Goal: Task Accomplishment & Management: Manage account settings

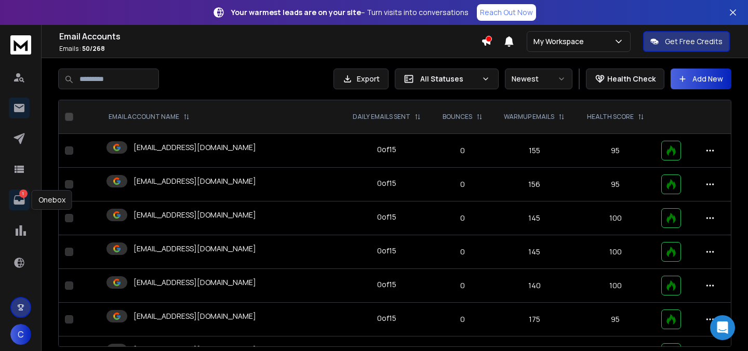
click at [21, 202] on icon at bounding box center [19, 199] width 11 height 9
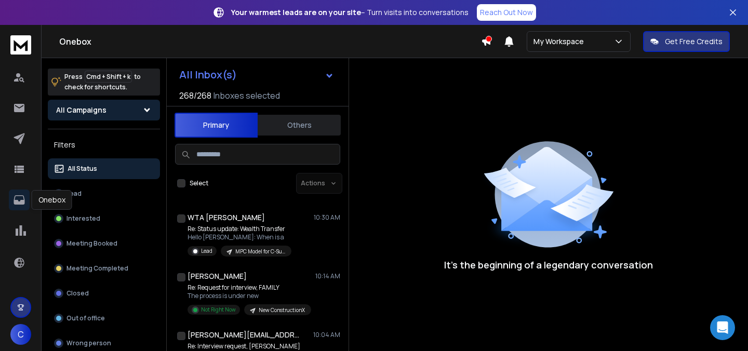
click at [122, 108] on button "All Campaigns" at bounding box center [104, 110] width 112 height 21
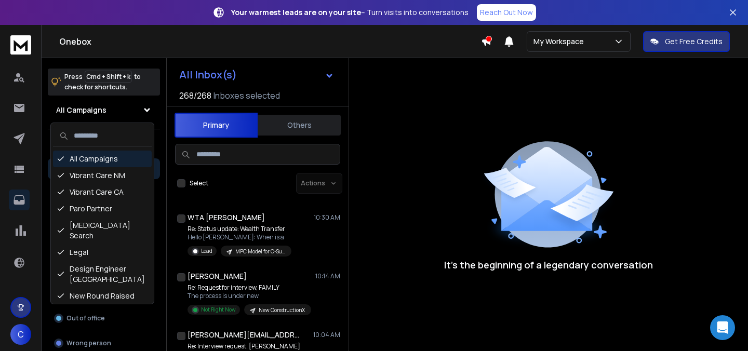
click at [97, 165] on div "All Campaigns" at bounding box center [102, 159] width 99 height 17
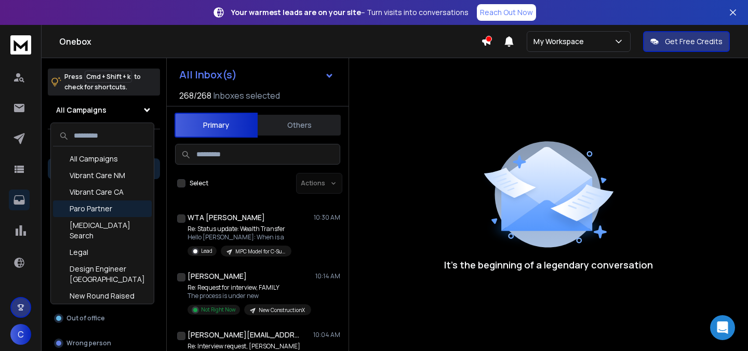
click at [93, 209] on div "Paro Partner" at bounding box center [102, 209] width 99 height 17
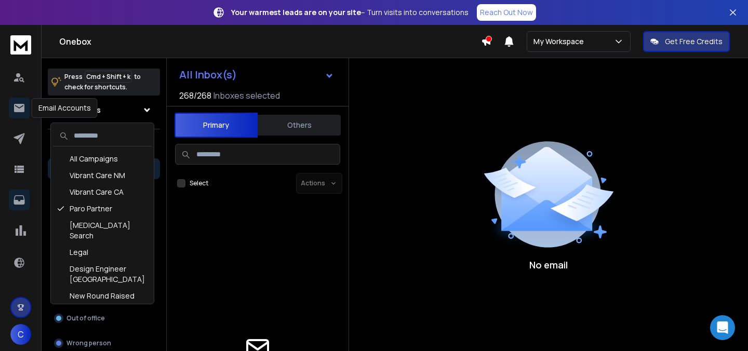
click at [21, 110] on icon at bounding box center [19, 108] width 10 height 8
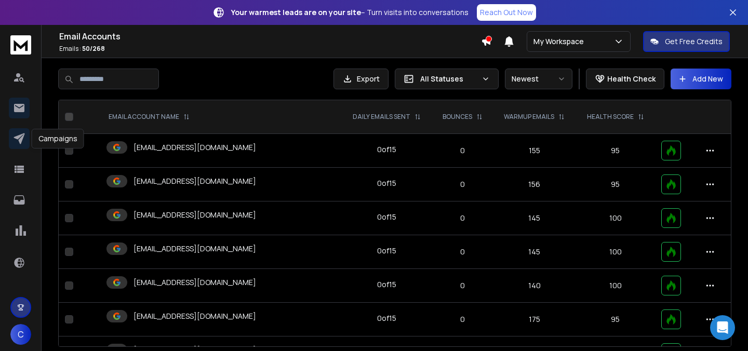
click at [17, 135] on icon at bounding box center [19, 138] width 12 height 12
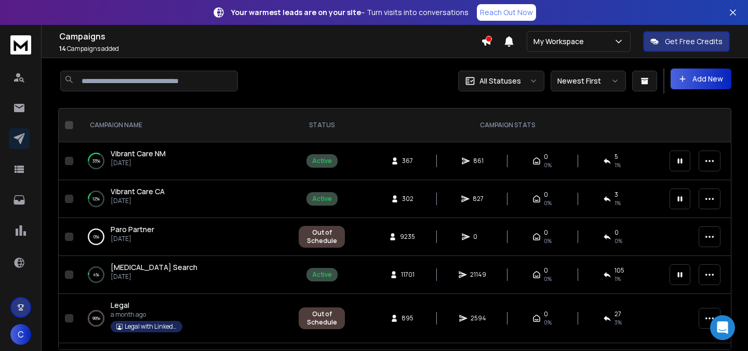
click at [176, 234] on div "0 % Paro Partner 15 days ago" at bounding box center [185, 236] width 194 height 25
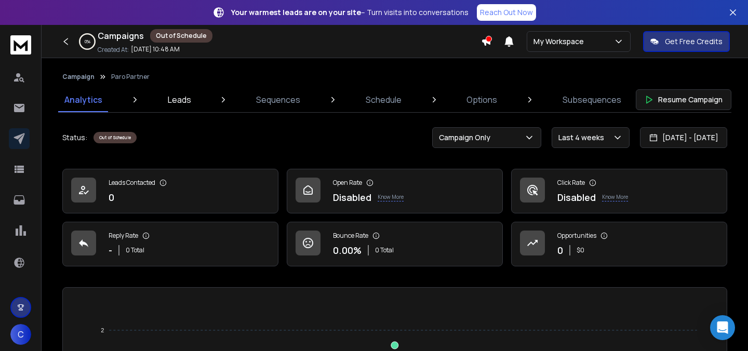
click at [187, 96] on p "Leads" at bounding box center [179, 100] width 23 height 12
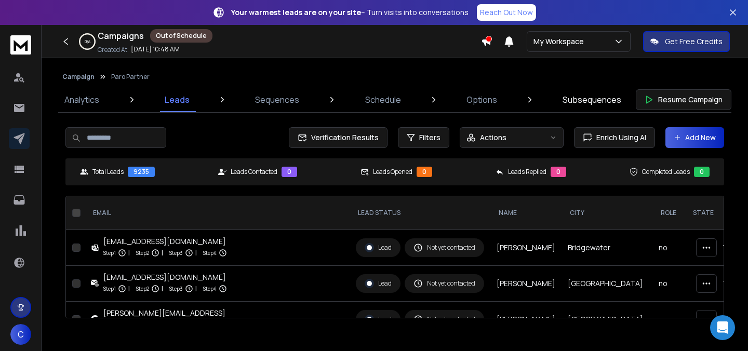
click at [599, 94] on p "Subsequences" at bounding box center [592, 100] width 59 height 12
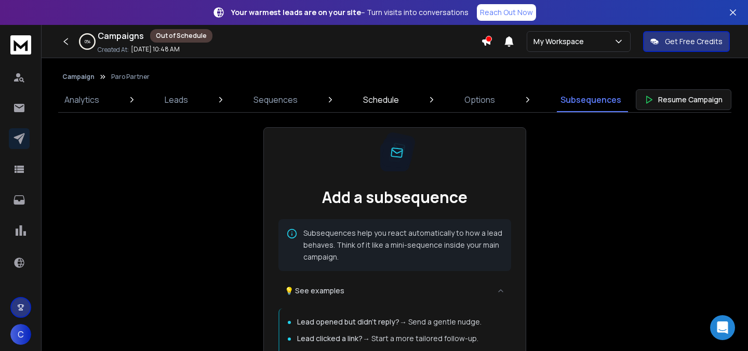
click at [375, 102] on p "Schedule" at bounding box center [381, 100] width 36 height 12
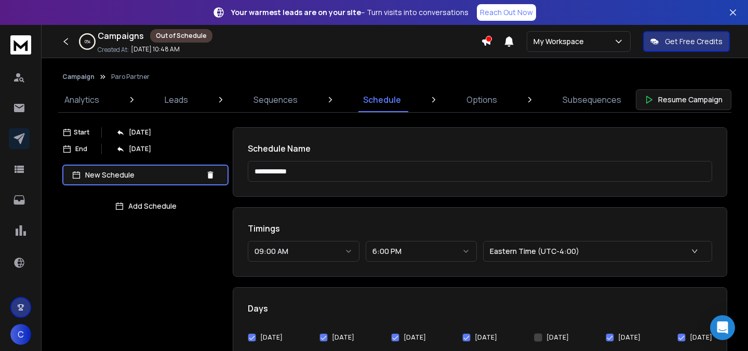
click at [172, 144] on div "End Sat Aug 30 2025" at bounding box center [145, 149] width 166 height 10
click at [121, 174] on p "New Schedule" at bounding box center [143, 175] width 116 height 10
click at [210, 177] on icon at bounding box center [211, 174] width 6 height 7
select select "********"
click at [140, 208] on button "Add Schedule" at bounding box center [145, 206] width 166 height 21
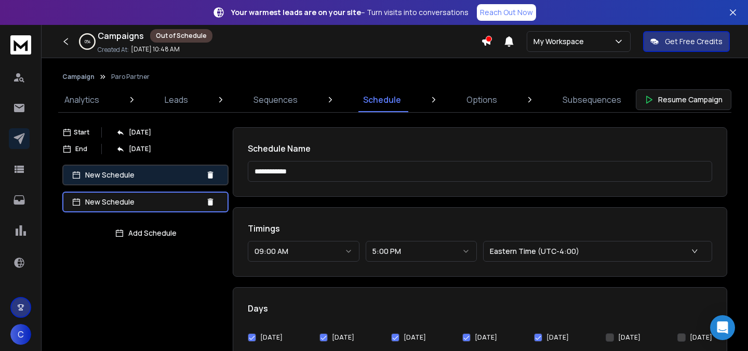
click at [212, 177] on icon at bounding box center [211, 174] width 6 height 7
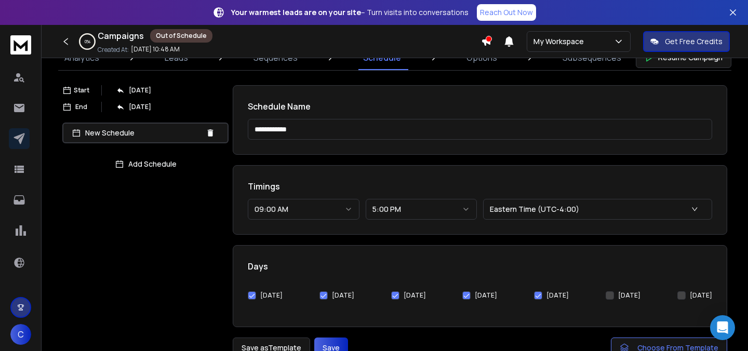
scroll to position [64, 0]
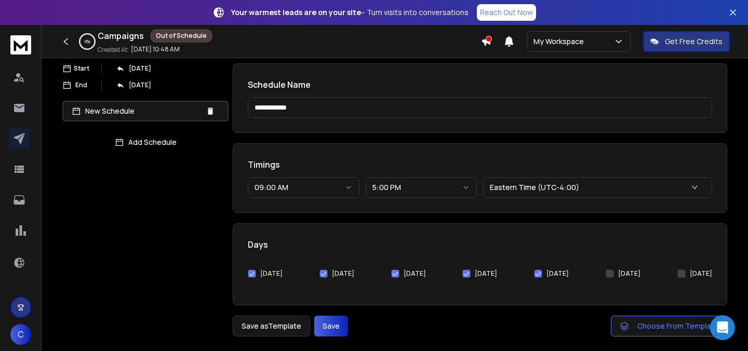
click at [683, 276] on button "[DATE]" at bounding box center [681, 274] width 8 height 8
click at [330, 322] on button "Save" at bounding box center [331, 326] width 34 height 21
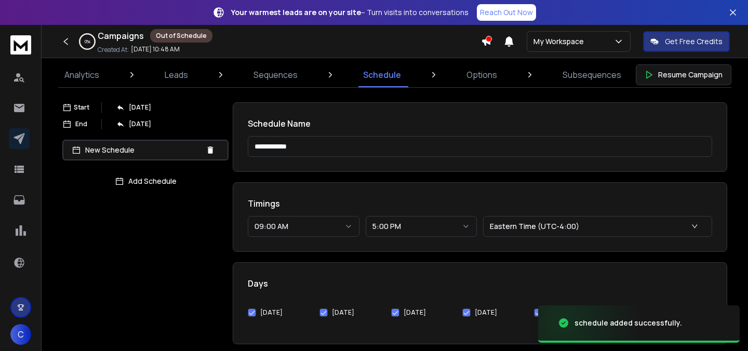
scroll to position [0, 0]
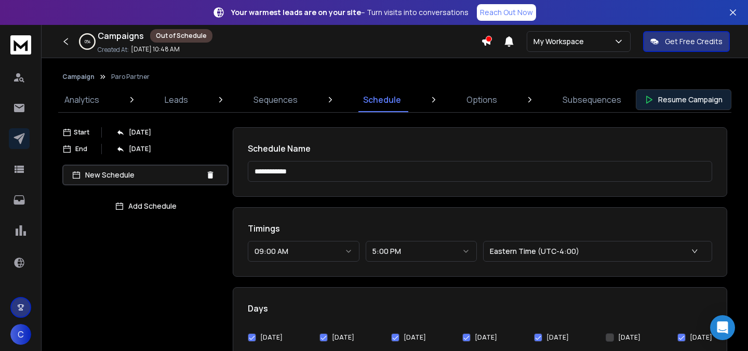
click at [681, 100] on button "Resume Campaign" at bounding box center [684, 99] width 96 height 21
click at [119, 148] on icon at bounding box center [120, 149] width 8 height 8
click at [121, 150] on icon at bounding box center [120, 149] width 6 height 5
click at [125, 137] on div "Start Tue Apr 30 2024" at bounding box center [145, 132] width 166 height 10
click at [80, 135] on p "Start" at bounding box center [82, 132] width 16 height 8
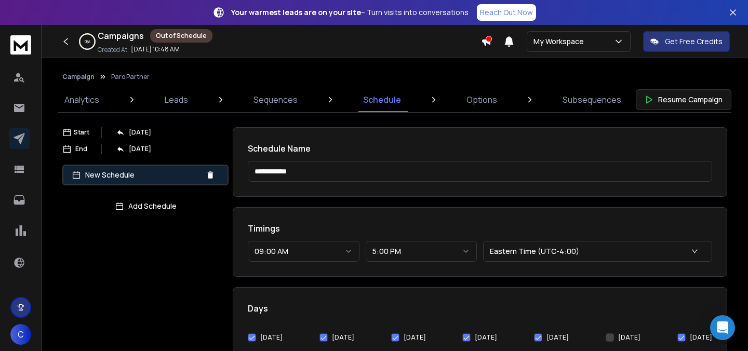
click at [212, 174] on icon at bounding box center [211, 174] width 6 height 7
click at [213, 174] on icon at bounding box center [210, 174] width 9 height 9
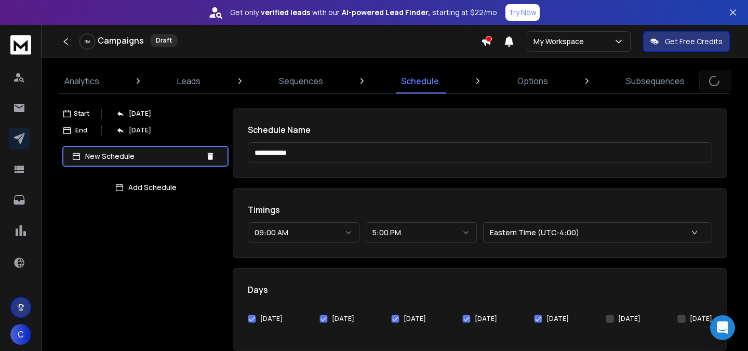
click at [151, 130] on p "Sat Aug 30 2025" at bounding box center [140, 130] width 22 height 8
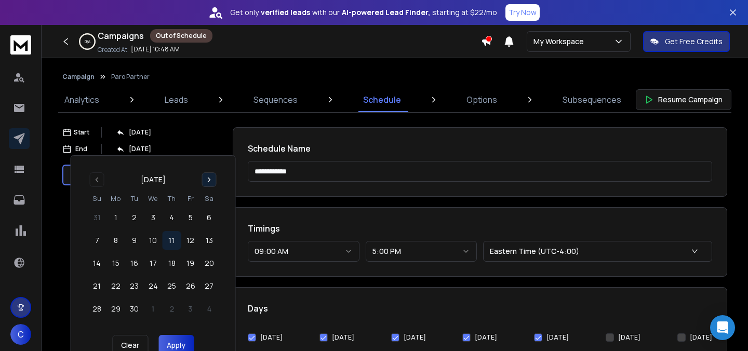
click at [208, 165] on div "September 2025 Su Mo Tu We Th Fr Sa 31 1 2 3 4 5 6 7 8 9 10 11 12 13 14 15 16 1…" at bounding box center [153, 261] width 164 height 210
click at [208, 176] on icon "Go to next month" at bounding box center [209, 180] width 8 height 8
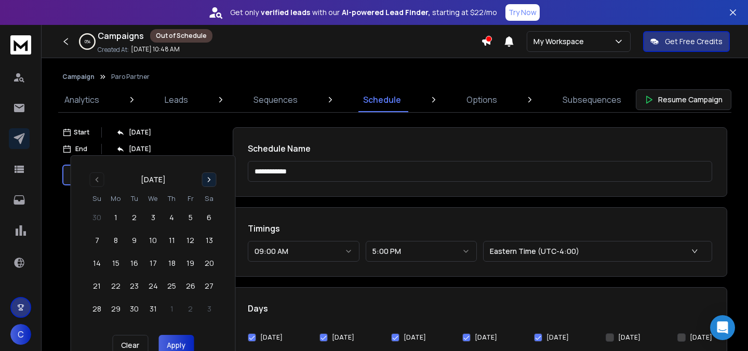
click at [208, 176] on icon "Go to next month" at bounding box center [209, 180] width 8 height 8
click at [207, 284] on button "24" at bounding box center [209, 286] width 19 height 19
click at [173, 342] on button "Apply" at bounding box center [175, 345] width 35 height 21
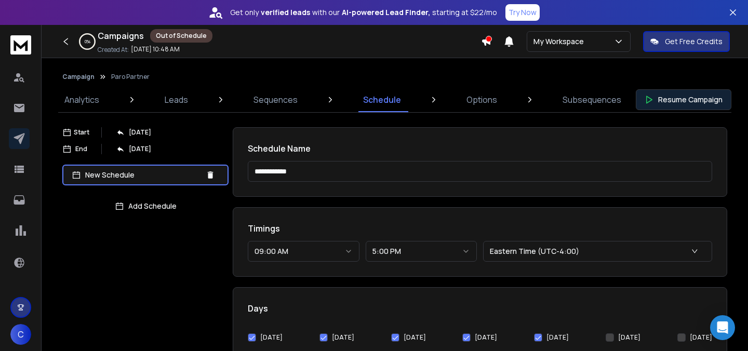
click at [672, 102] on button "Resume Campaign" at bounding box center [684, 99] width 96 height 21
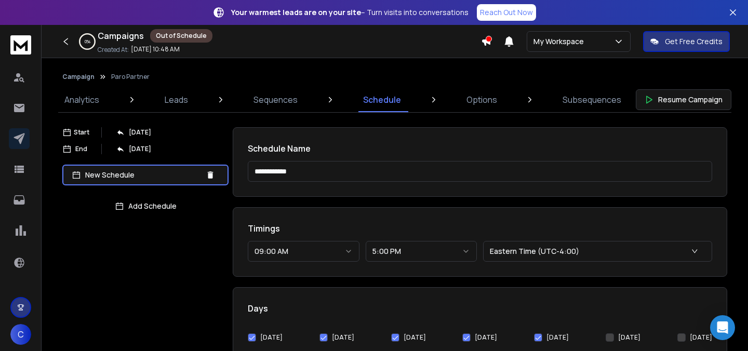
click at [151, 148] on p "[DATE]" at bounding box center [140, 149] width 22 height 8
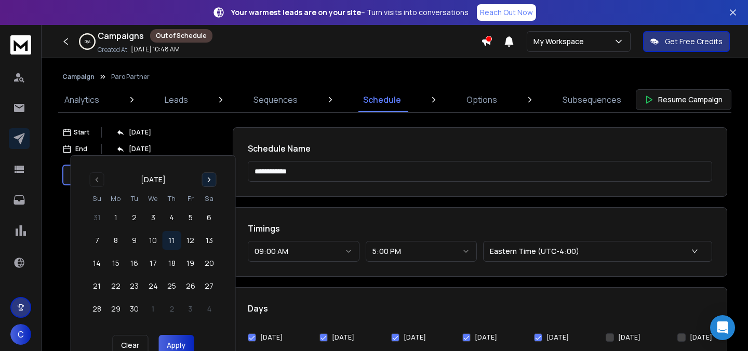
click at [208, 177] on icon "Go to next month" at bounding box center [209, 180] width 8 height 8
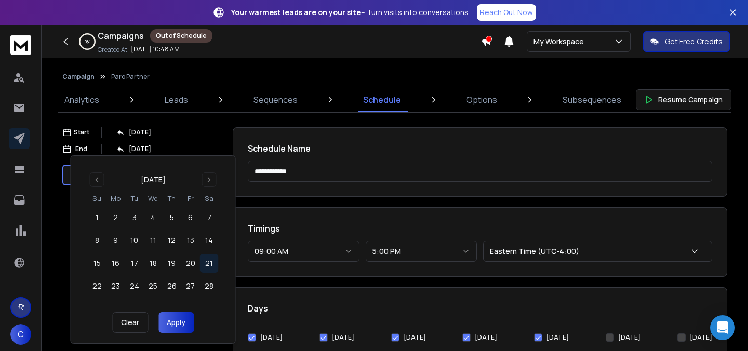
click at [211, 267] on button "21" at bounding box center [209, 263] width 19 height 19
click at [181, 318] on button "Apply" at bounding box center [175, 322] width 35 height 21
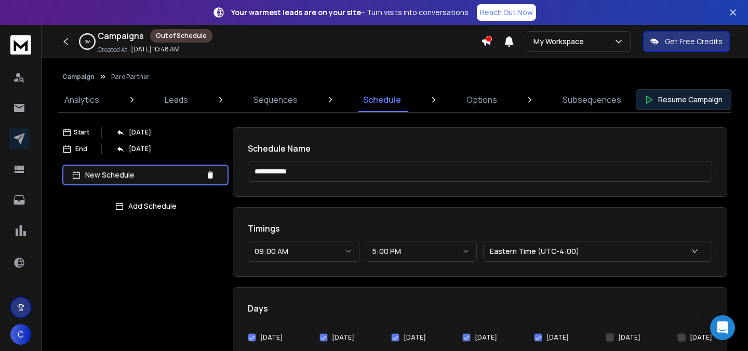
click at [692, 98] on button "Resume Campaign" at bounding box center [684, 99] width 96 height 21
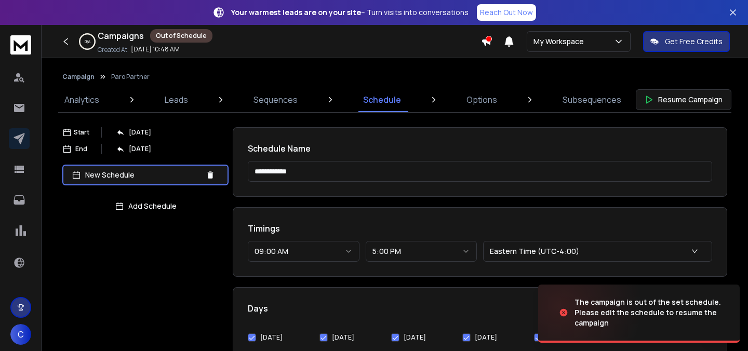
click at [175, 259] on div "**********" at bounding box center [394, 263] width 665 height 273
click at [168, 154] on div "Start Tue Apr 30 2024 End Sat Feb 21 2026 New Schedule Add Schedule" at bounding box center [145, 171] width 166 height 89
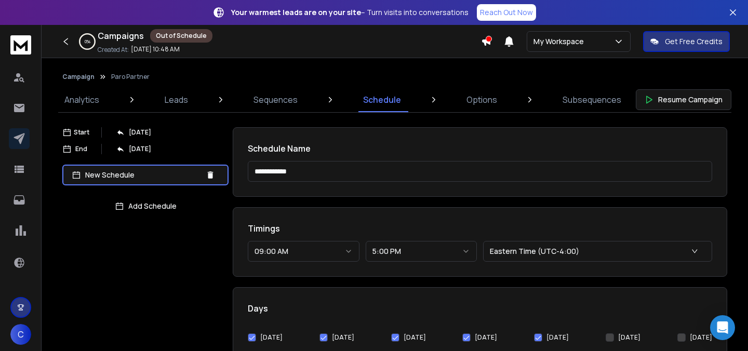
click at [151, 149] on p "Sat Feb 21 2026" at bounding box center [140, 149] width 22 height 8
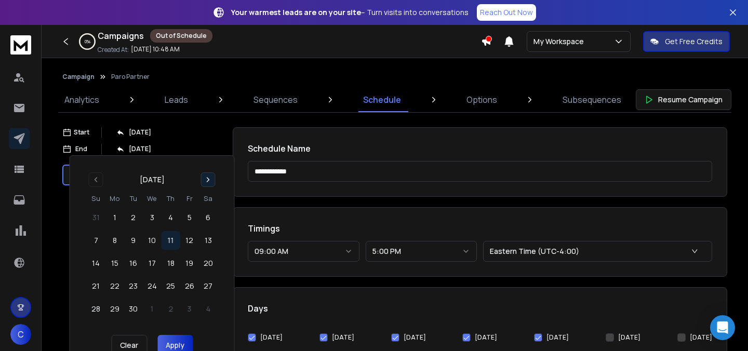
click at [211, 179] on icon "Go to next month" at bounding box center [208, 180] width 8 height 8
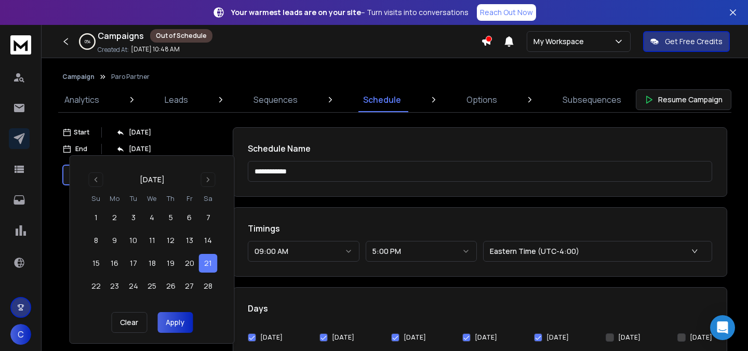
click at [207, 264] on button "21" at bounding box center [208, 263] width 19 height 19
click at [169, 323] on button "Apply" at bounding box center [174, 322] width 35 height 21
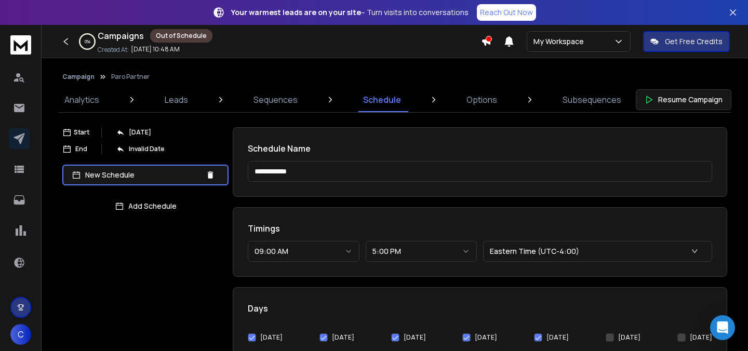
click at [176, 151] on div "End Invalid Date" at bounding box center [145, 149] width 166 height 10
click at [149, 145] on p "Invalid Date" at bounding box center [147, 149] width 36 height 8
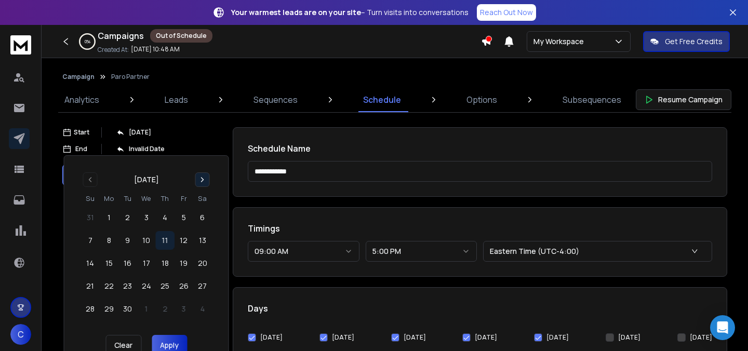
click at [204, 181] on icon "Go to next month" at bounding box center [202, 180] width 8 height 8
click at [200, 265] on button "17" at bounding box center [202, 263] width 19 height 19
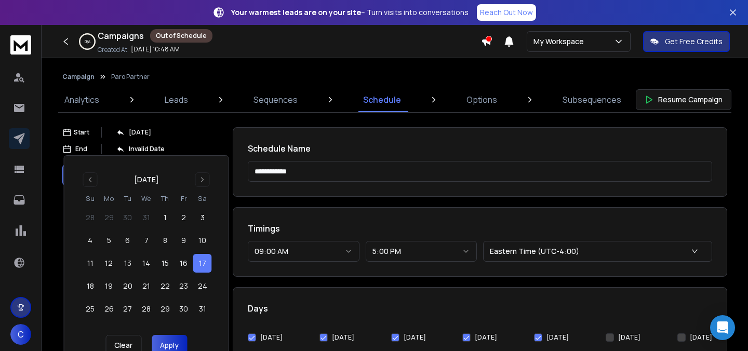
click at [164, 343] on button "Apply" at bounding box center [169, 345] width 35 height 21
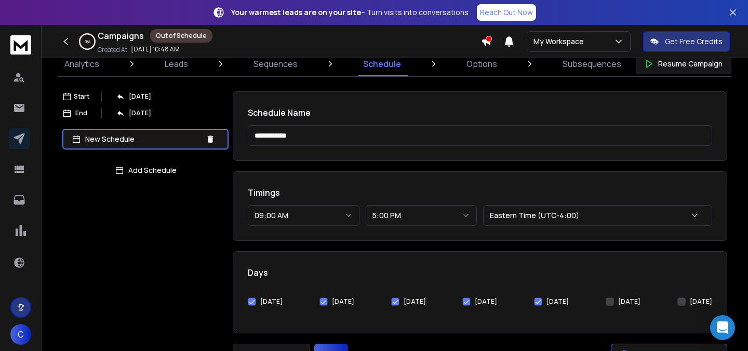
scroll to position [64, 0]
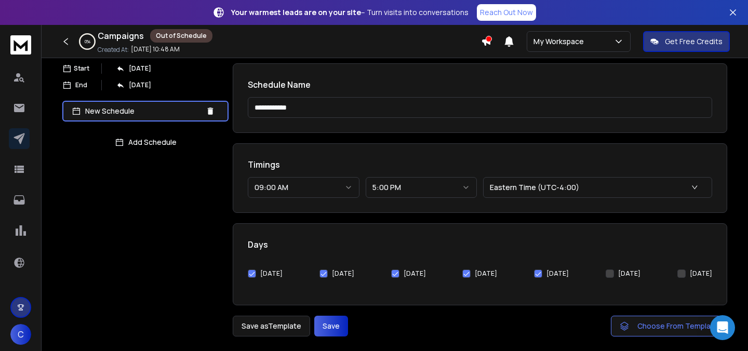
click at [330, 331] on button "Save" at bounding box center [331, 326] width 34 height 21
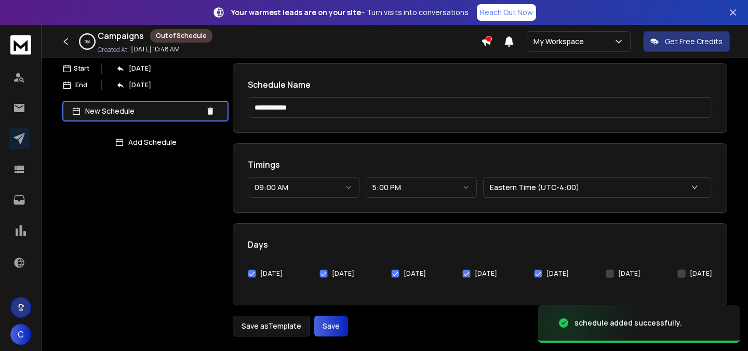
scroll to position [0, 0]
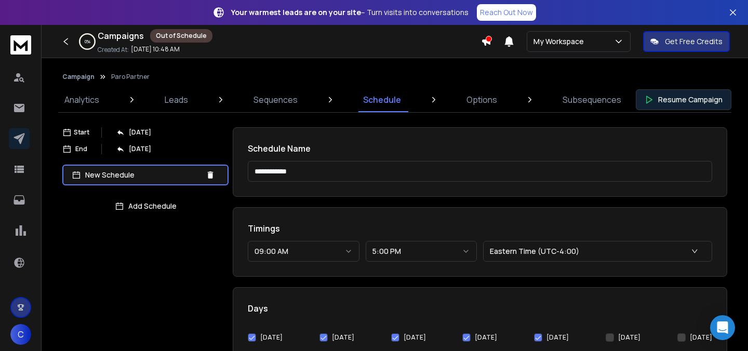
click at [684, 96] on button "Resume Campaign" at bounding box center [684, 99] width 96 height 21
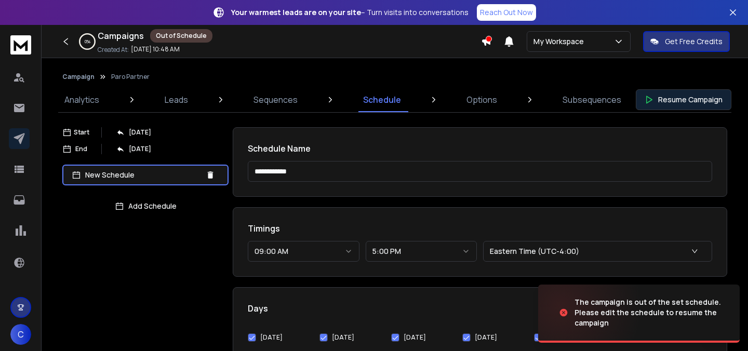
click at [684, 96] on button "Resume Campaign" at bounding box center [684, 99] width 96 height 21
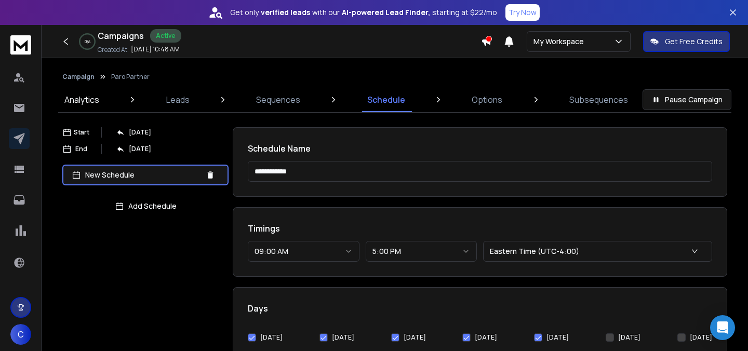
click at [86, 100] on p "Analytics" at bounding box center [81, 100] width 35 height 12
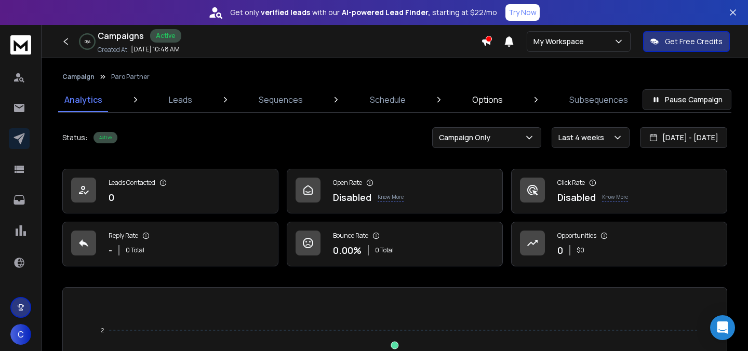
click at [493, 98] on p "Options" at bounding box center [487, 100] width 31 height 12
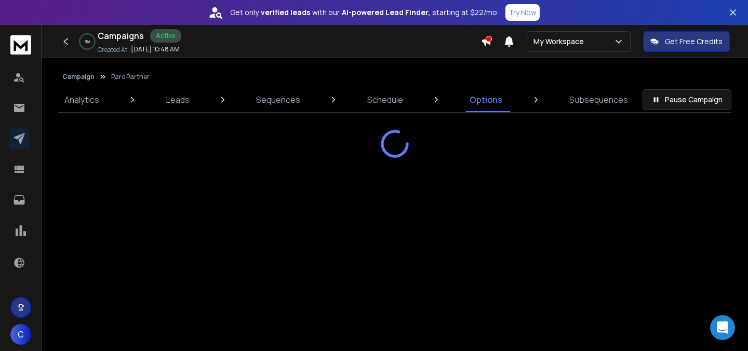
select select "*"
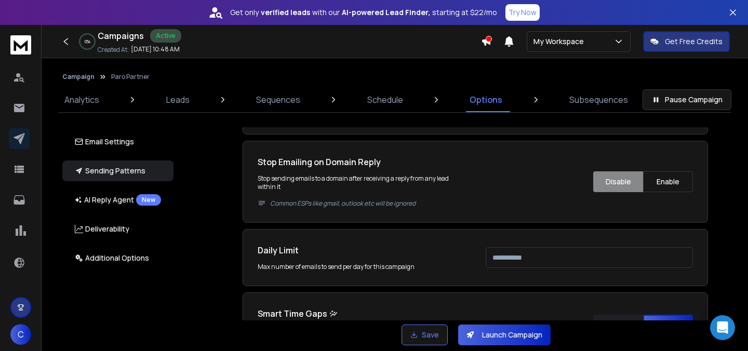
scroll to position [408, 0]
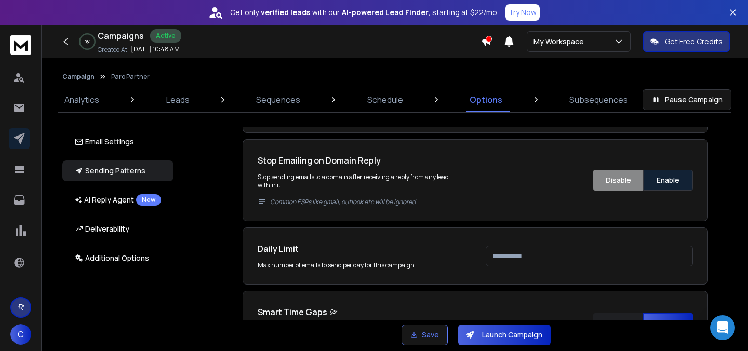
click at [682, 182] on button "Enable" at bounding box center [668, 180] width 50 height 21
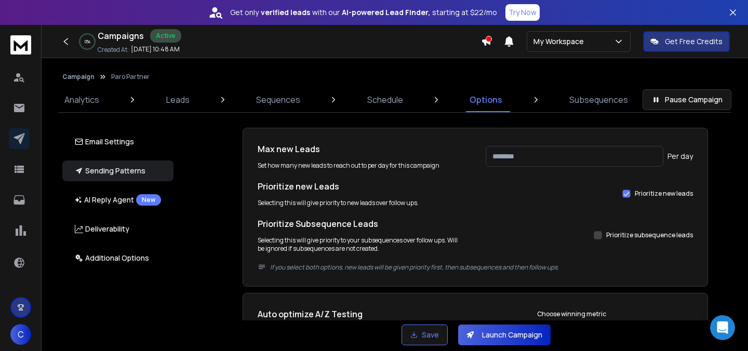
scroll to position [650, 0]
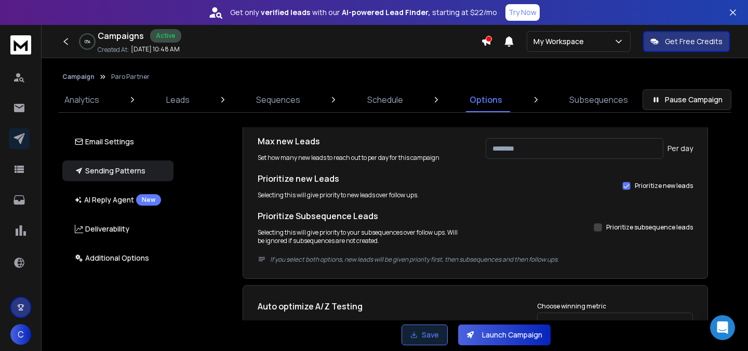
click at [425, 336] on button "Save" at bounding box center [425, 335] width 46 height 21
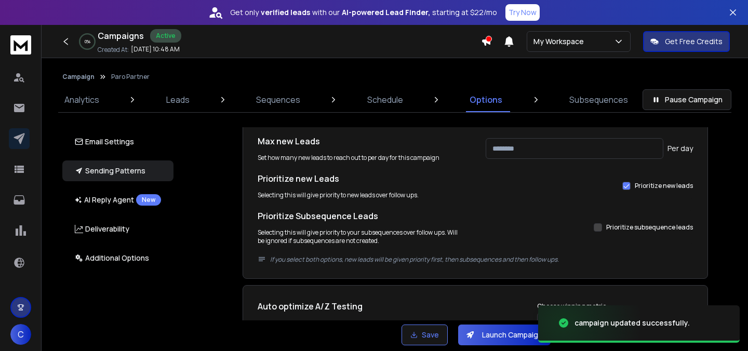
click at [476, 303] on div "**********" at bounding box center [475, 317] width 435 height 35
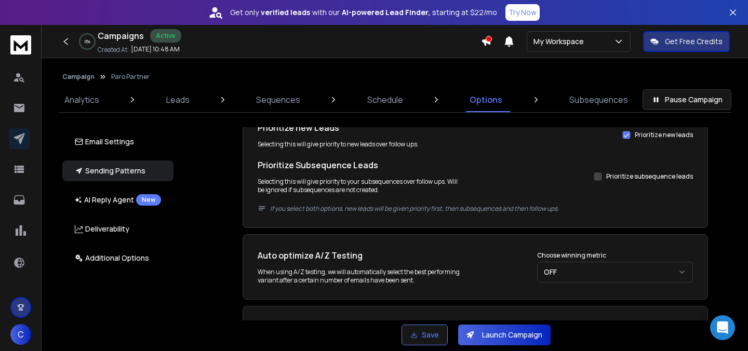
scroll to position [732, 0]
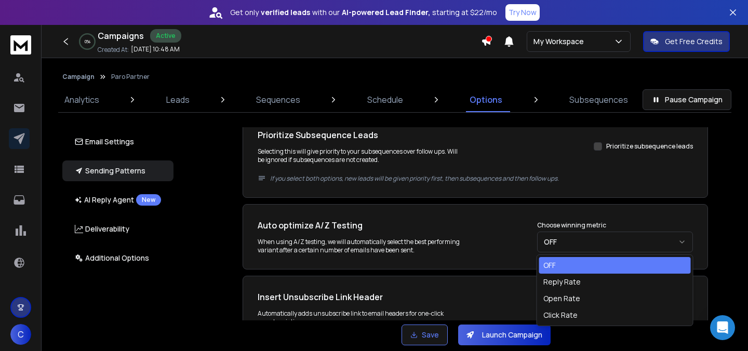
click at [561, 241] on button "OFF" at bounding box center [615, 242] width 156 height 21
select select "**********"
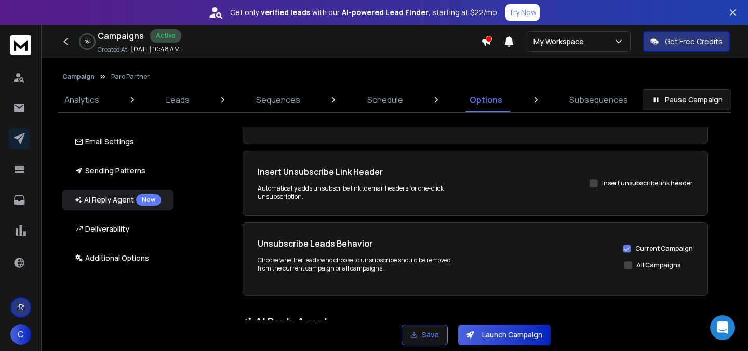
scroll to position [859, 0]
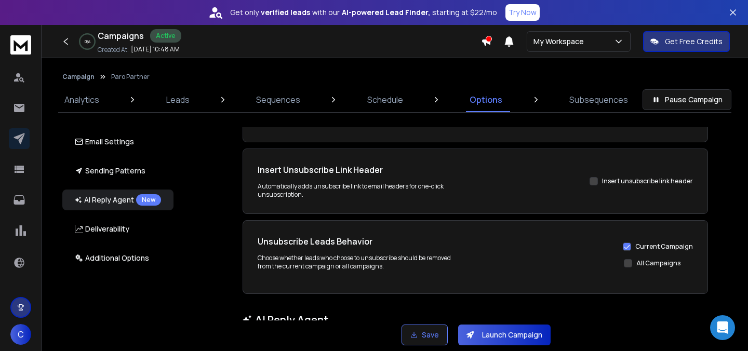
click at [502, 339] on button "Launch Campaign" at bounding box center [504, 335] width 92 height 21
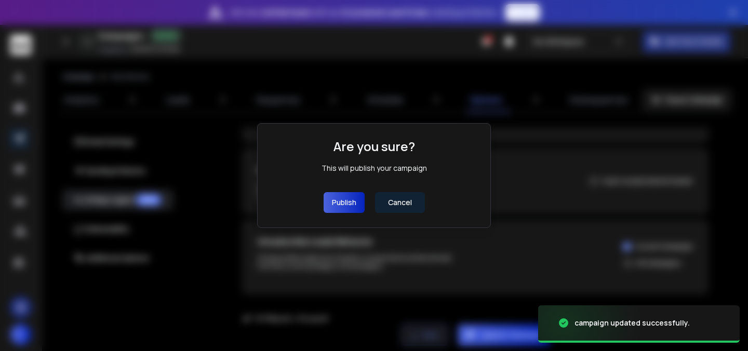
click at [341, 201] on button "Publish" at bounding box center [344, 202] width 41 height 21
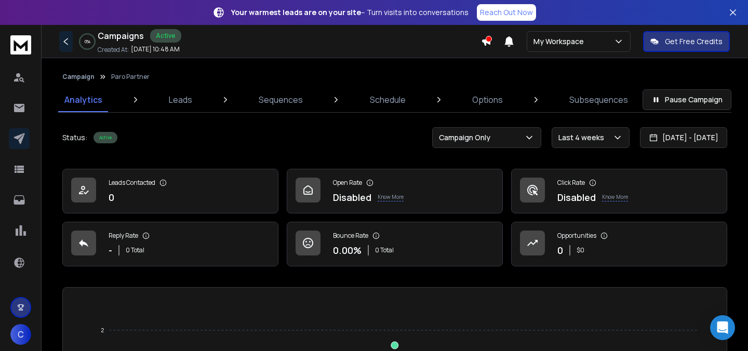
click at [64, 44] on icon at bounding box center [65, 41] width 9 height 9
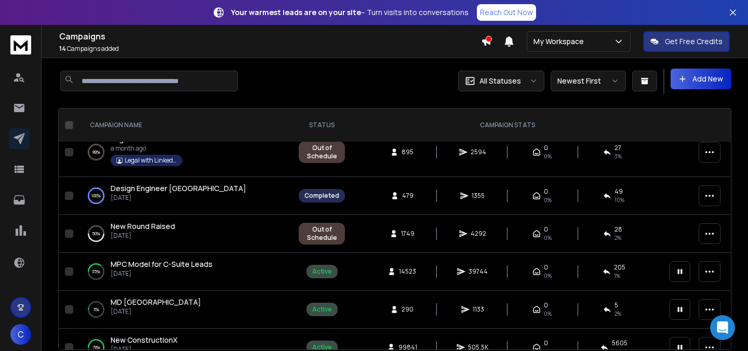
scroll to position [148, 0]
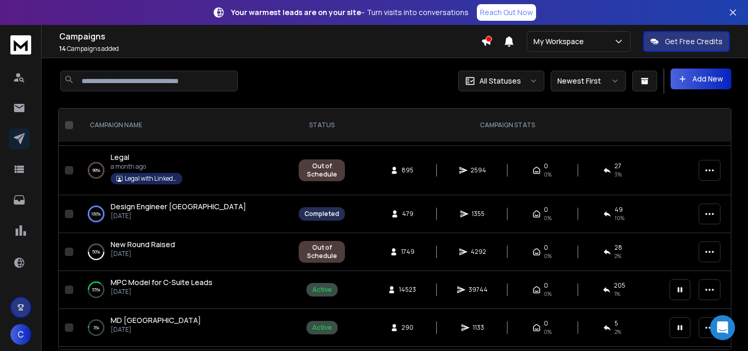
click at [196, 250] on div "50 % New Round Raised [DATE]" at bounding box center [185, 252] width 194 height 25
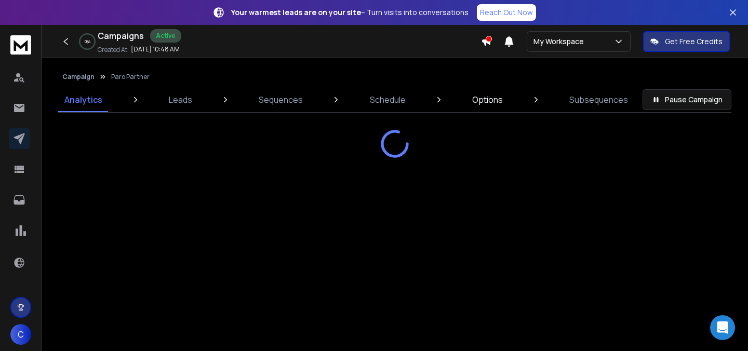
click at [486, 98] on p "Options" at bounding box center [487, 100] width 31 height 12
select select "*"
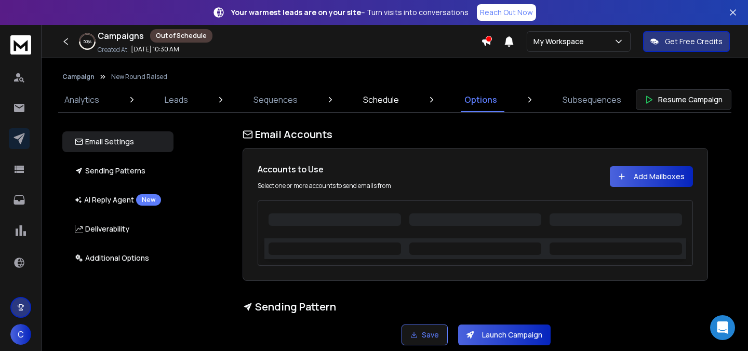
click at [377, 99] on p "Schedule" at bounding box center [381, 100] width 36 height 12
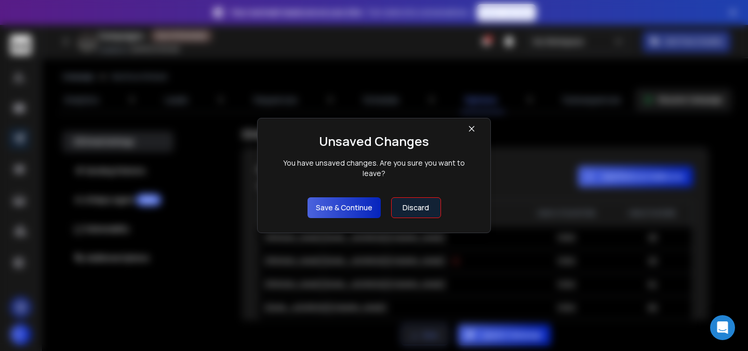
click at [362, 200] on button "Save & Continue" at bounding box center [344, 207] width 73 height 21
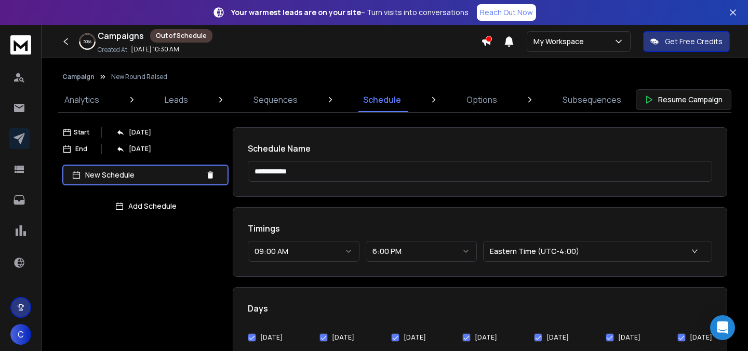
click at [151, 151] on p "Sat Aug 30 2025" at bounding box center [140, 149] width 22 height 8
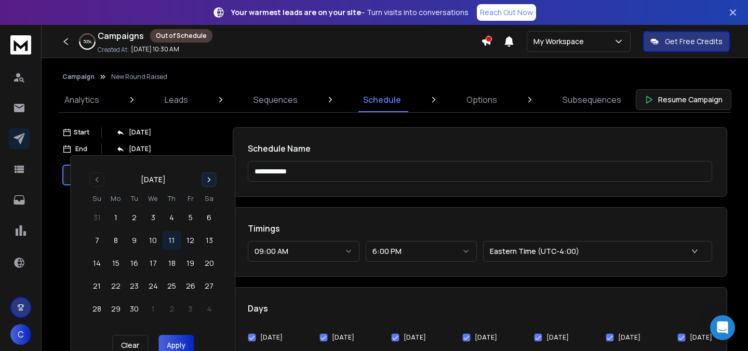
click at [210, 176] on icon "Go to next month" at bounding box center [209, 180] width 8 height 8
click at [207, 275] on tbody "28 29 30 31 1 2 3 4 5 6 7 8 9 10 11 12 13 14 15 16 17 18 19 20 21 22 23 24 25 2…" at bounding box center [153, 261] width 131 height 114
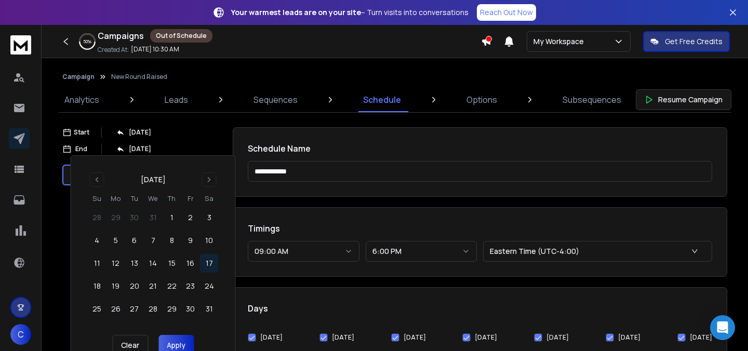
click at [209, 266] on button "17" at bounding box center [209, 263] width 19 height 19
click at [172, 344] on button "Apply" at bounding box center [175, 345] width 35 height 21
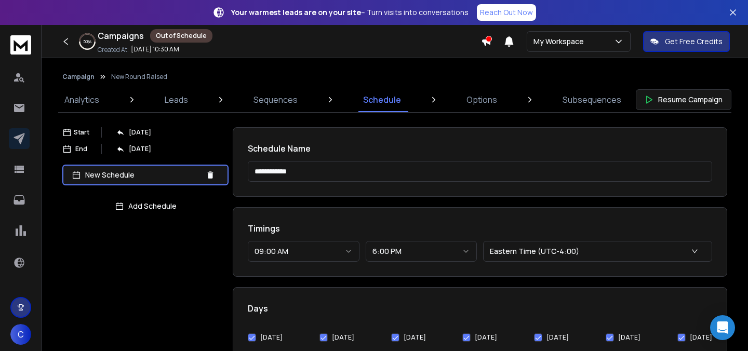
scroll to position [64, 0]
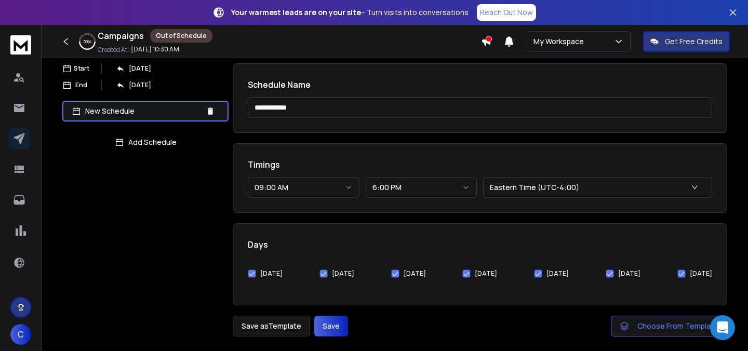
click at [331, 329] on button "Save" at bounding box center [331, 326] width 34 height 21
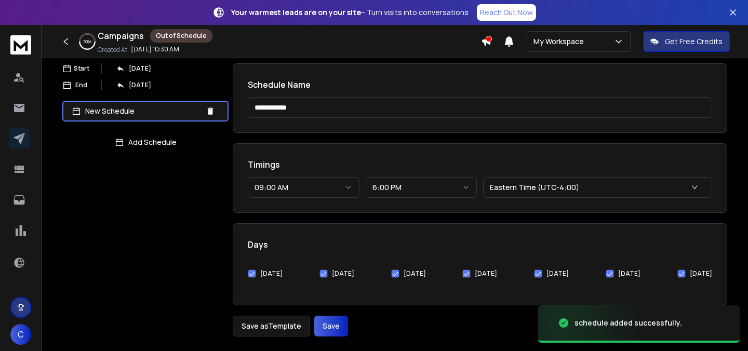
scroll to position [0, 0]
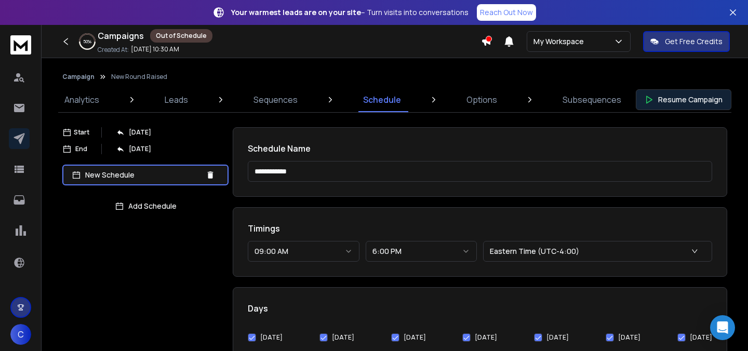
click at [660, 99] on button "Resume Campaign" at bounding box center [684, 99] width 96 height 21
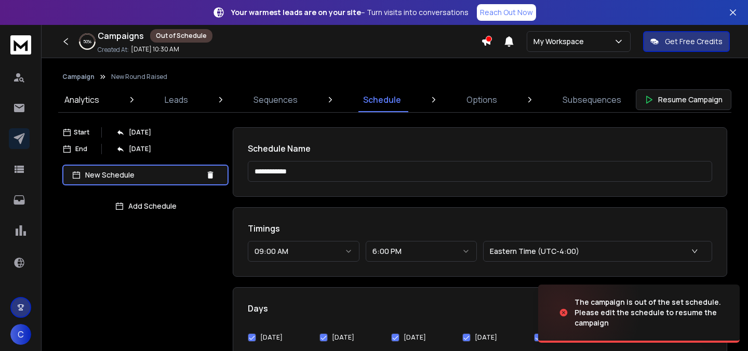
click at [90, 98] on p "Analytics" at bounding box center [81, 100] width 35 height 12
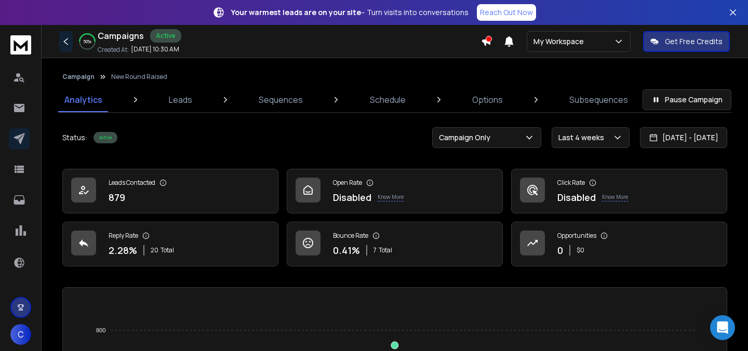
click at [66, 42] on icon at bounding box center [65, 41] width 9 height 9
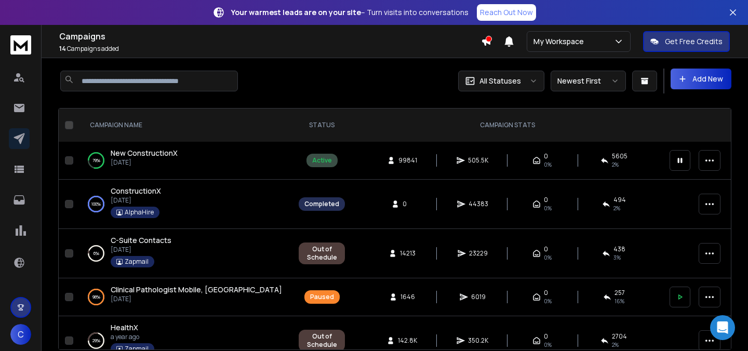
scroll to position [377, 0]
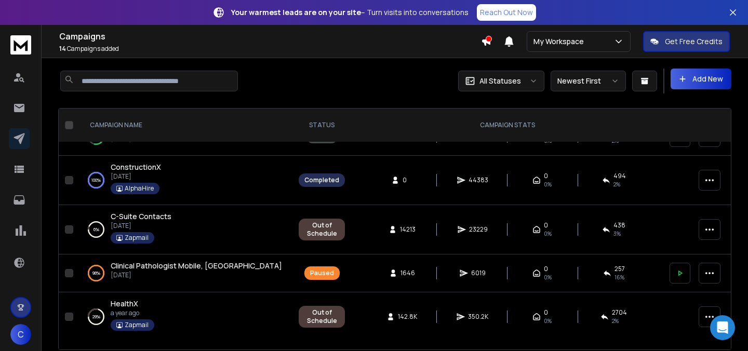
click at [158, 229] on p "[DATE]" at bounding box center [141, 226] width 61 height 8
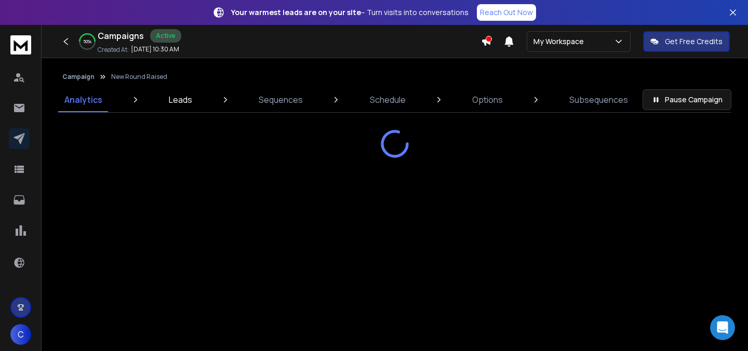
click at [183, 105] on p "Leads" at bounding box center [180, 100] width 23 height 12
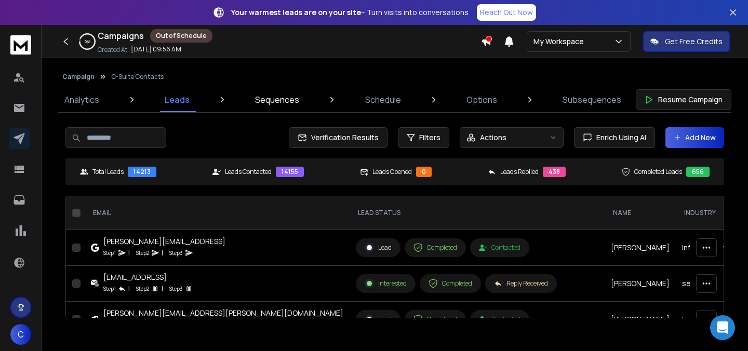
click at [270, 100] on p "Sequences" at bounding box center [277, 100] width 44 height 12
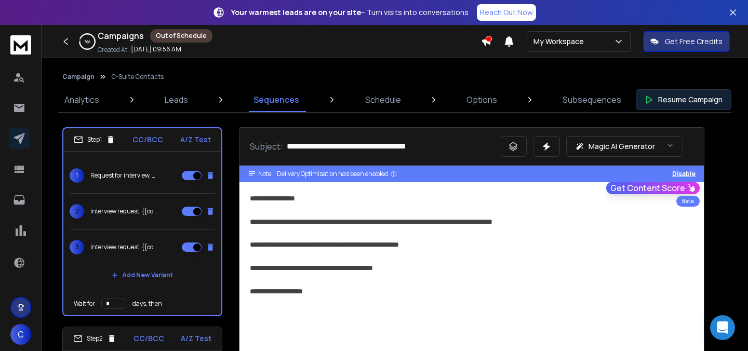
click at [672, 99] on button "Resume Campaign" at bounding box center [684, 99] width 96 height 21
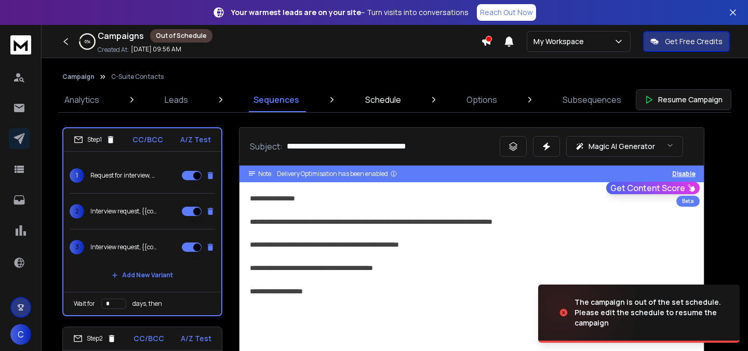
click at [389, 99] on p "Schedule" at bounding box center [383, 100] width 36 height 12
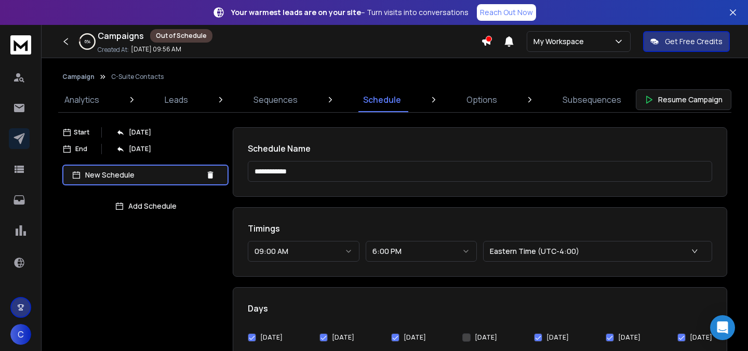
click at [151, 150] on p "Fri May 02 2025" at bounding box center [140, 149] width 22 height 8
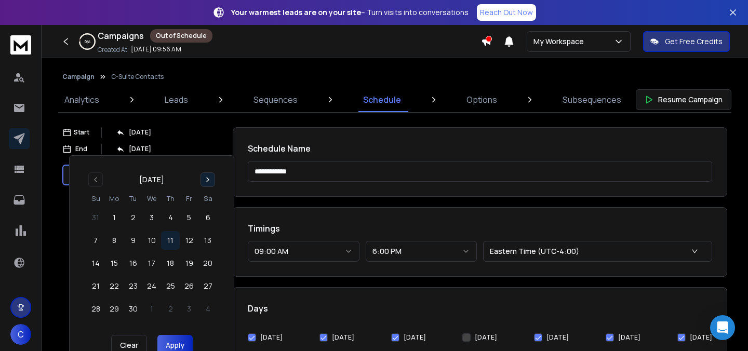
click at [207, 180] on icon "Go to next month" at bounding box center [208, 180] width 8 height 8
click at [207, 284] on button "24" at bounding box center [207, 286] width 19 height 19
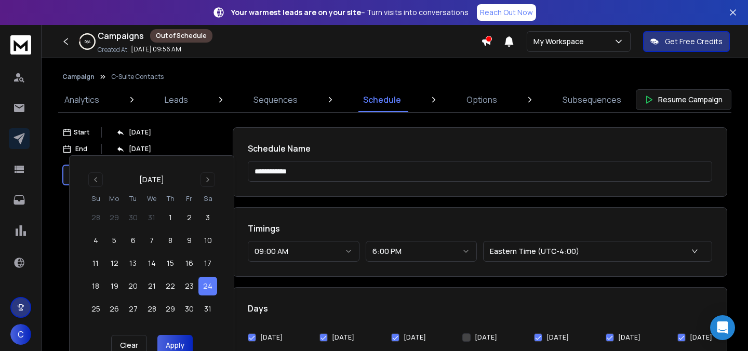
click at [172, 344] on button "Apply" at bounding box center [174, 345] width 35 height 21
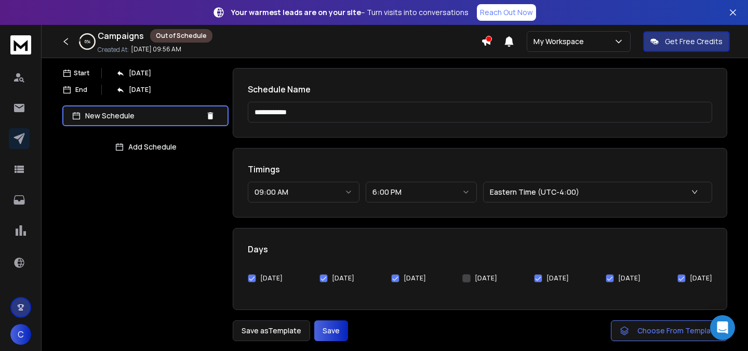
scroll to position [64, 0]
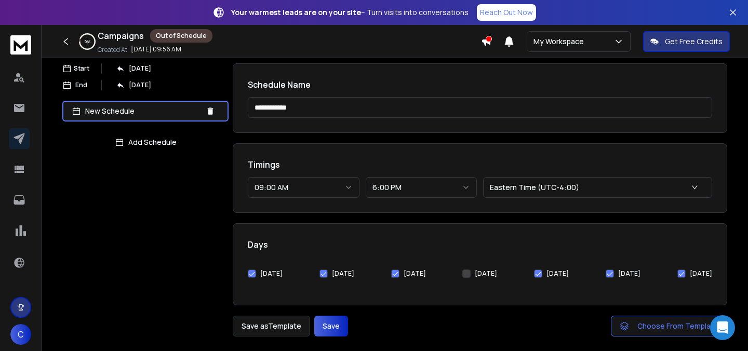
click at [327, 326] on button "Save" at bounding box center [331, 326] width 34 height 21
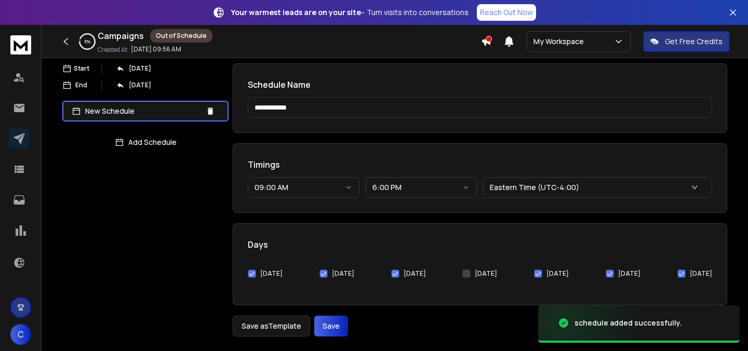
scroll to position [0, 0]
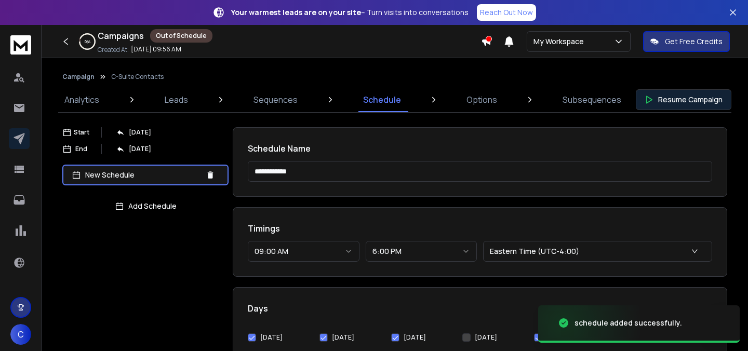
click at [671, 98] on button "Resume Campaign" at bounding box center [684, 99] width 96 height 21
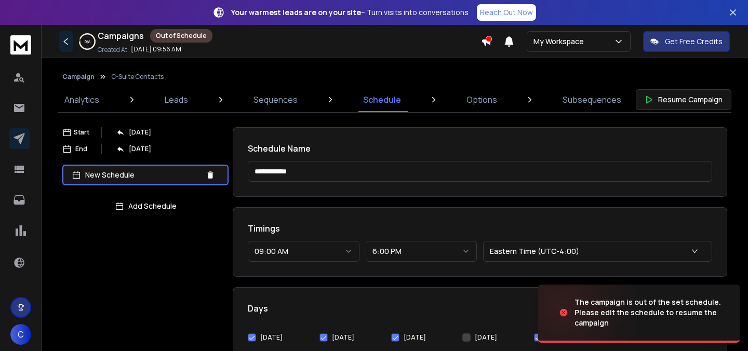
click at [62, 48] on button at bounding box center [66, 41] width 14 height 21
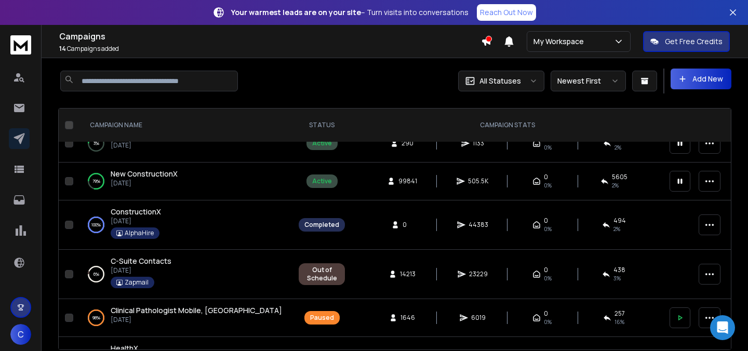
scroll to position [333, 0]
click at [146, 262] on span "C-Suite Contacts" at bounding box center [141, 261] width 61 height 10
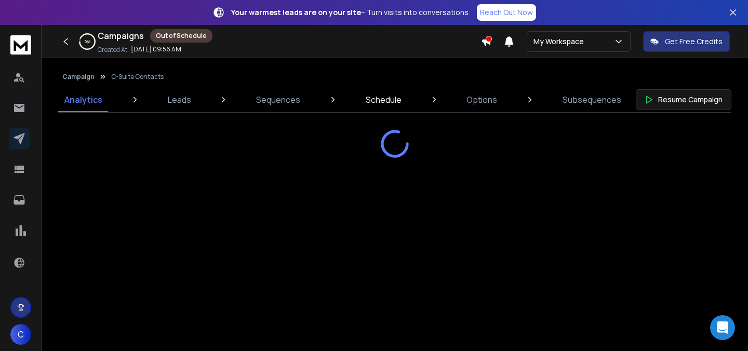
click at [382, 103] on p "Schedule" at bounding box center [384, 100] width 36 height 12
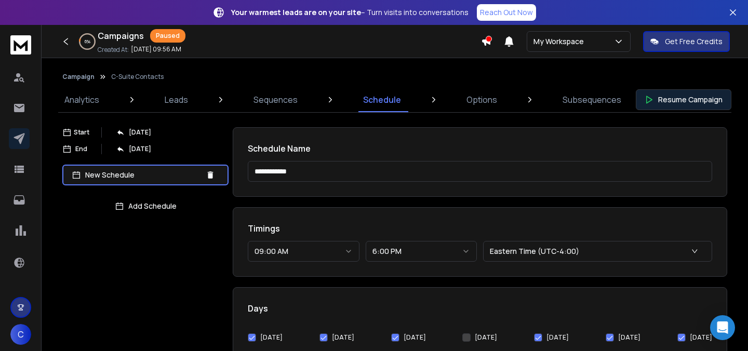
click at [675, 97] on button "Resume Campaign" at bounding box center [684, 99] width 96 height 21
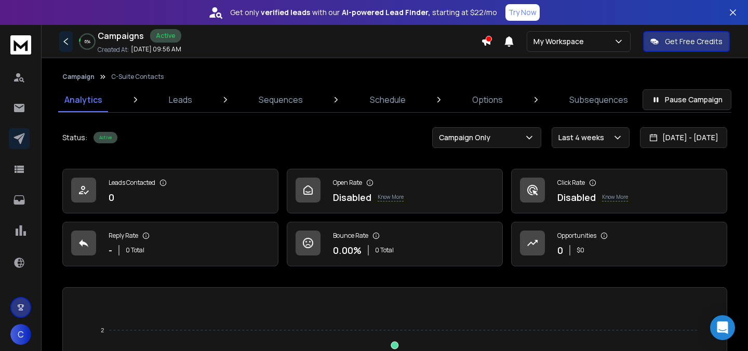
click at [65, 43] on icon at bounding box center [65, 41] width 9 height 9
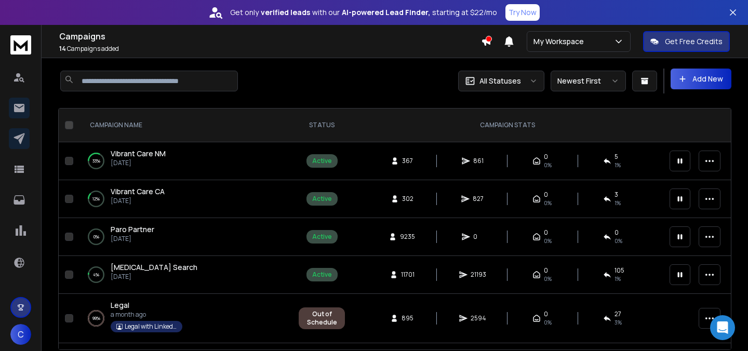
click at [31, 116] on div at bounding box center [21, 110] width 24 height 24
click at [16, 105] on icon at bounding box center [19, 108] width 10 height 8
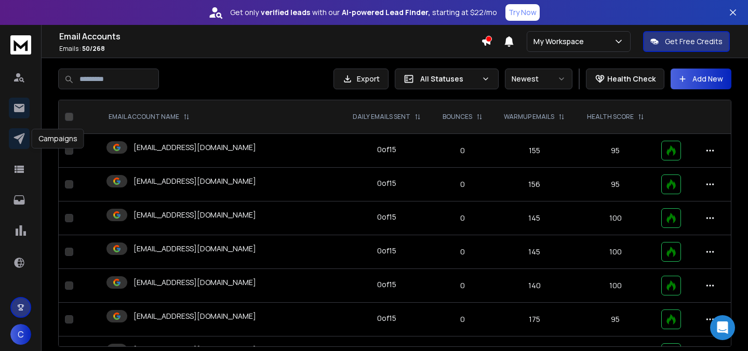
click at [18, 139] on icon at bounding box center [19, 138] width 12 height 12
